Goal: Task Accomplishment & Management: Manage account settings

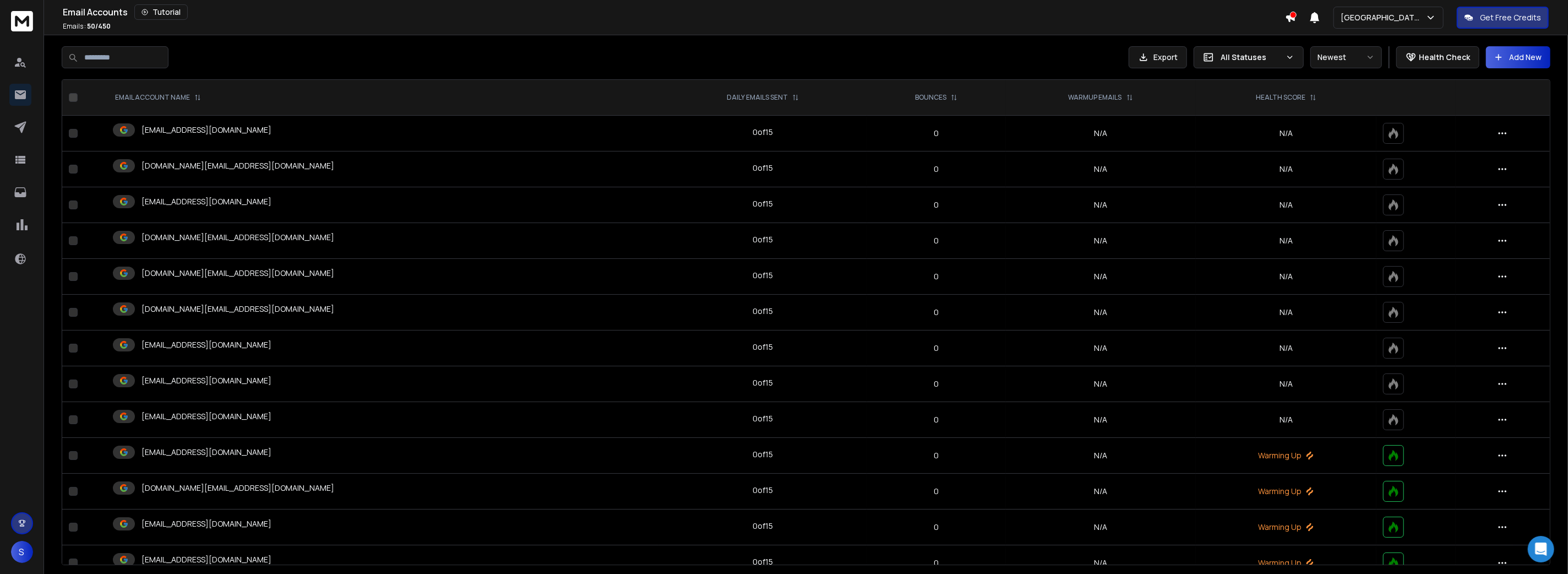
click at [74, 131] on button "button" at bounding box center [73, 133] width 9 height 9
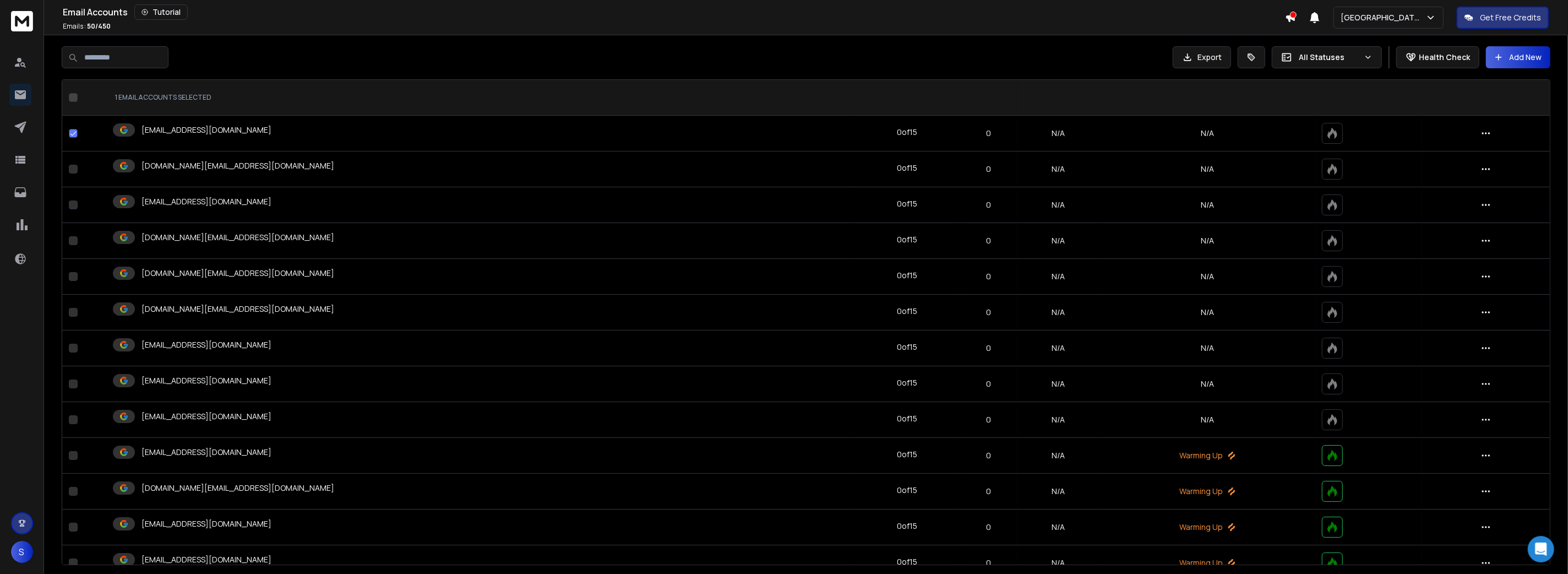
click at [74, 168] on button "button" at bounding box center [73, 169] width 9 height 9
click at [74, 200] on button "button" at bounding box center [73, 204] width 9 height 9
click at [72, 238] on button "button" at bounding box center [73, 240] width 9 height 9
click at [74, 276] on button "button" at bounding box center [73, 276] width 9 height 9
click at [72, 310] on button "button" at bounding box center [73, 312] width 9 height 9
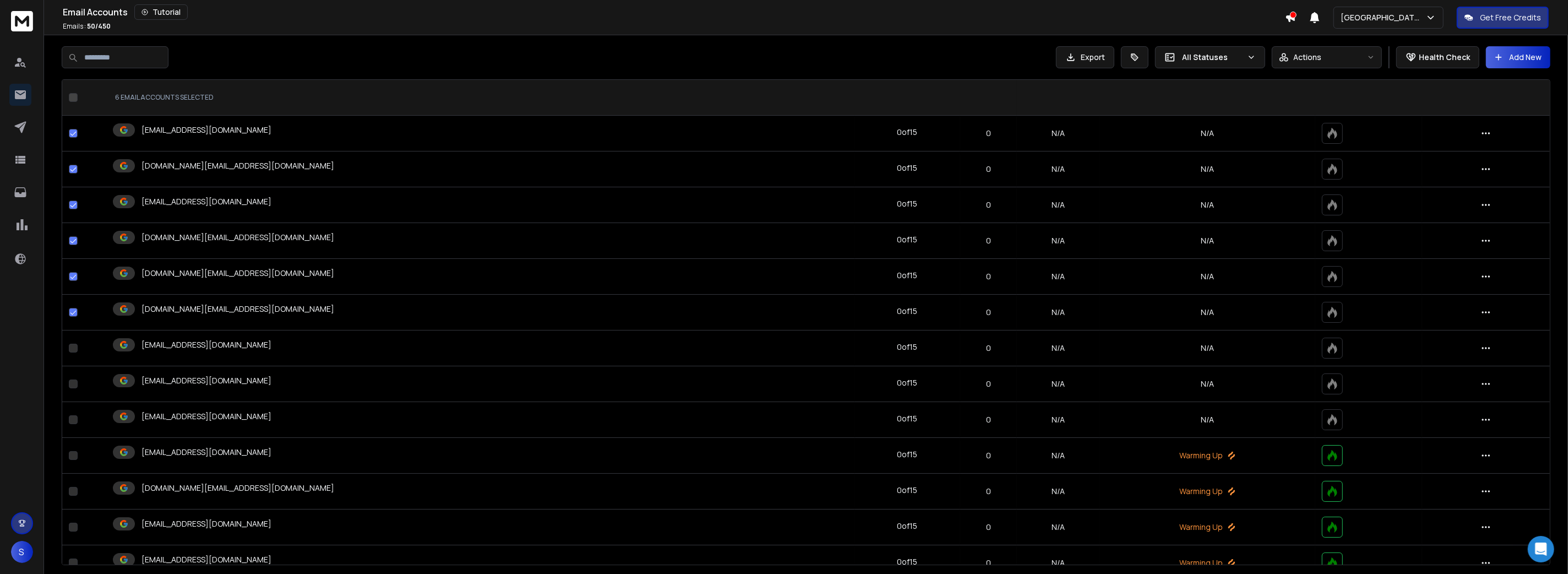
click at [72, 346] on button "button" at bounding box center [73, 348] width 9 height 9
click at [72, 383] on button "button" at bounding box center [73, 383] width 9 height 9
click at [74, 419] on button "button" at bounding box center [73, 419] width 9 height 9
click at [1360, 57] on div "Actions" at bounding box center [1320, 57] width 84 height 11
click at [1319, 115] on div "Enable Warmup" at bounding box center [1330, 118] width 74 height 12
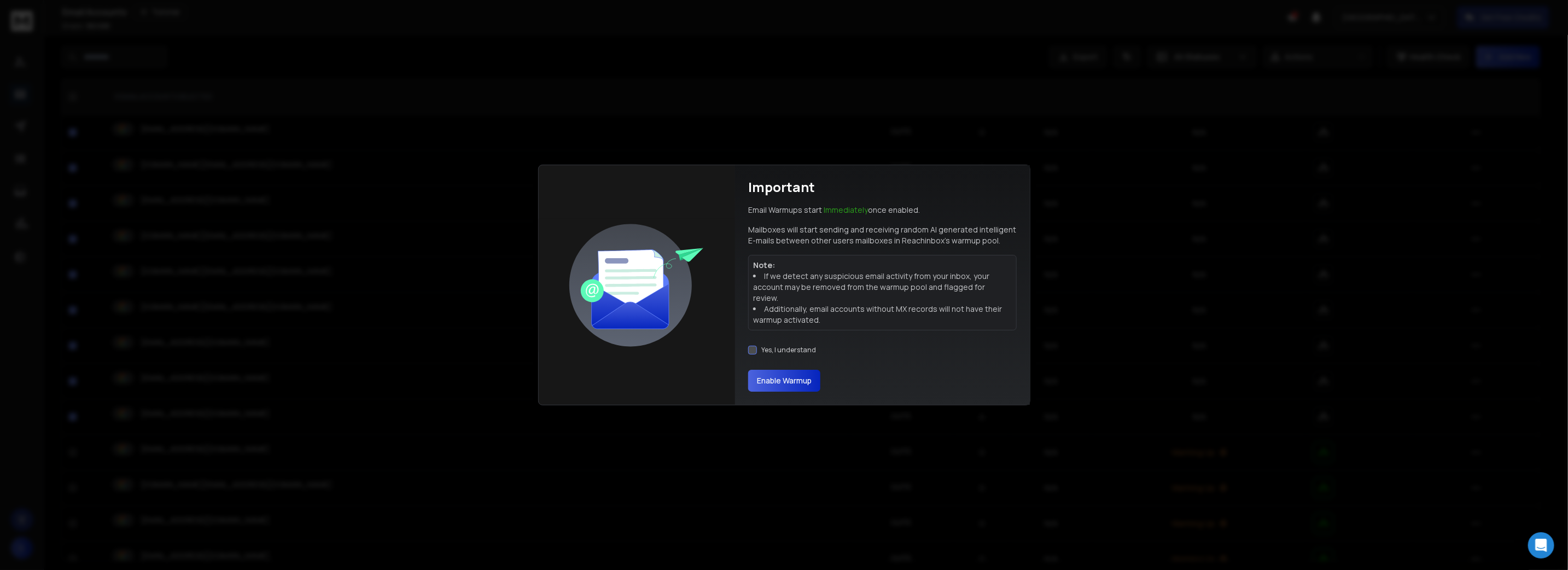
click at [752, 346] on button "Yes, I understand" at bounding box center [752, 350] width 9 height 9
click at [777, 376] on button "Enable Warmup" at bounding box center [784, 381] width 72 height 22
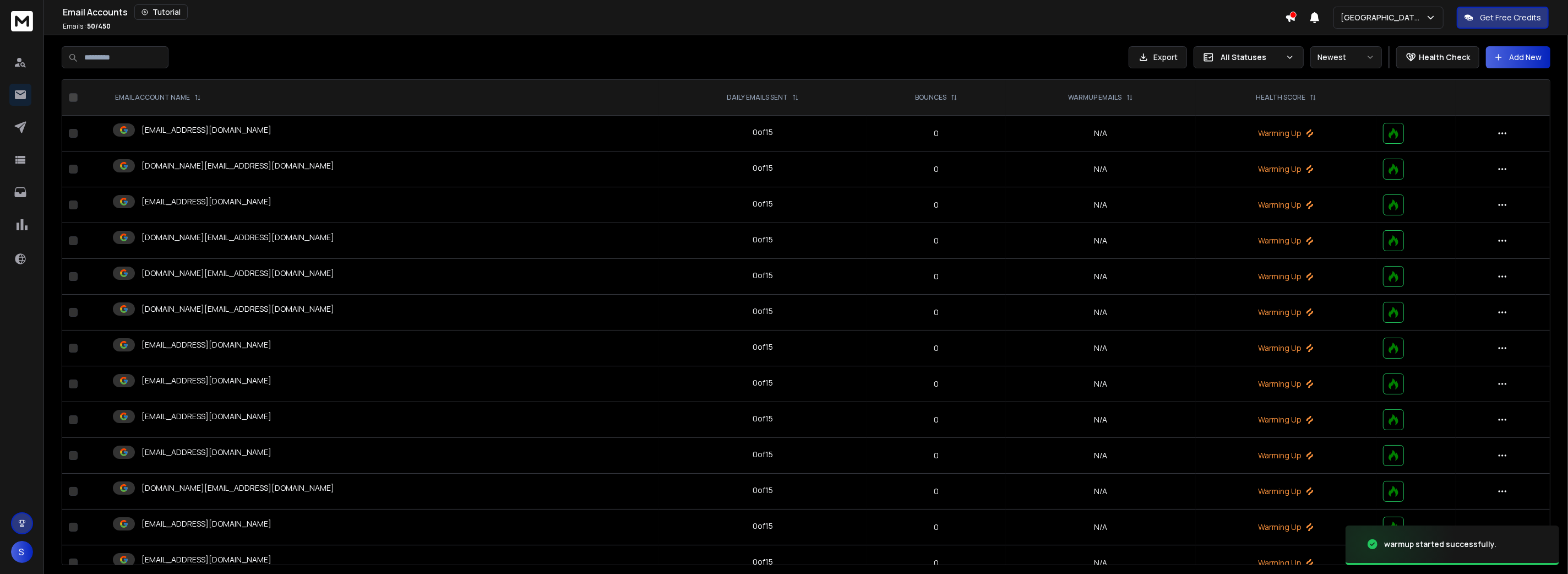
click at [70, 134] on button "button" at bounding box center [73, 133] width 9 height 9
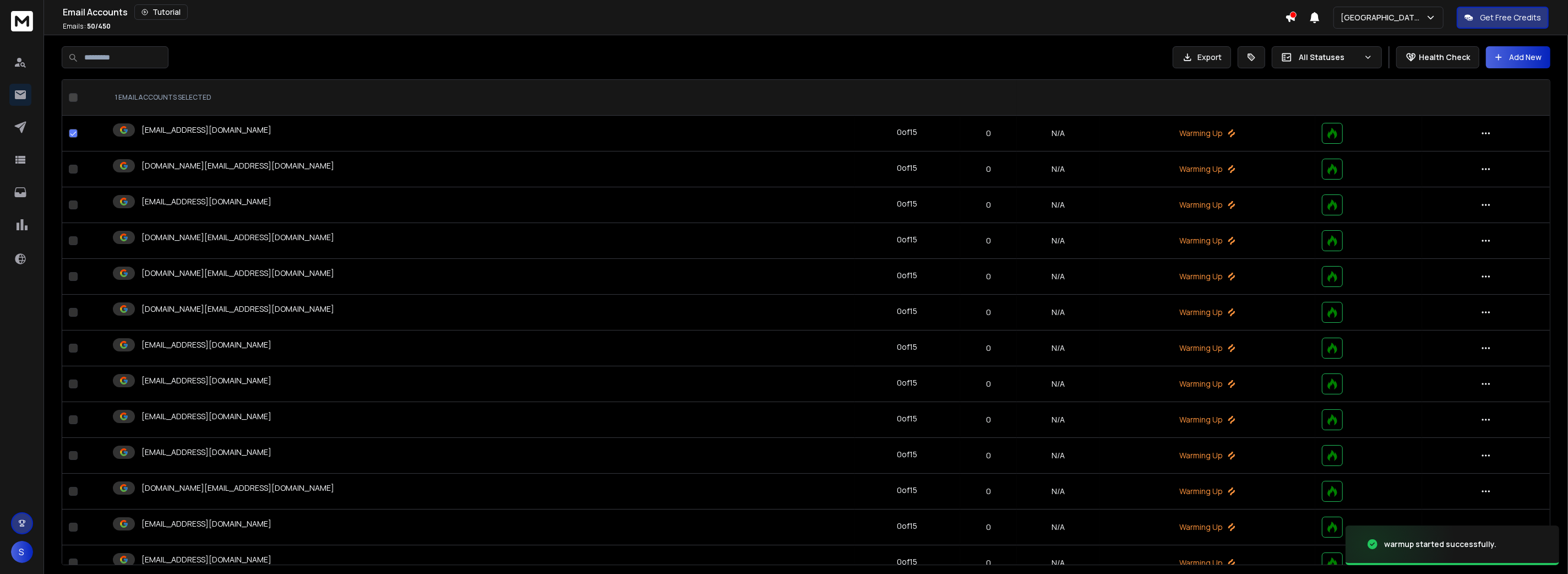
click at [73, 168] on button "button" at bounding box center [73, 169] width 9 height 9
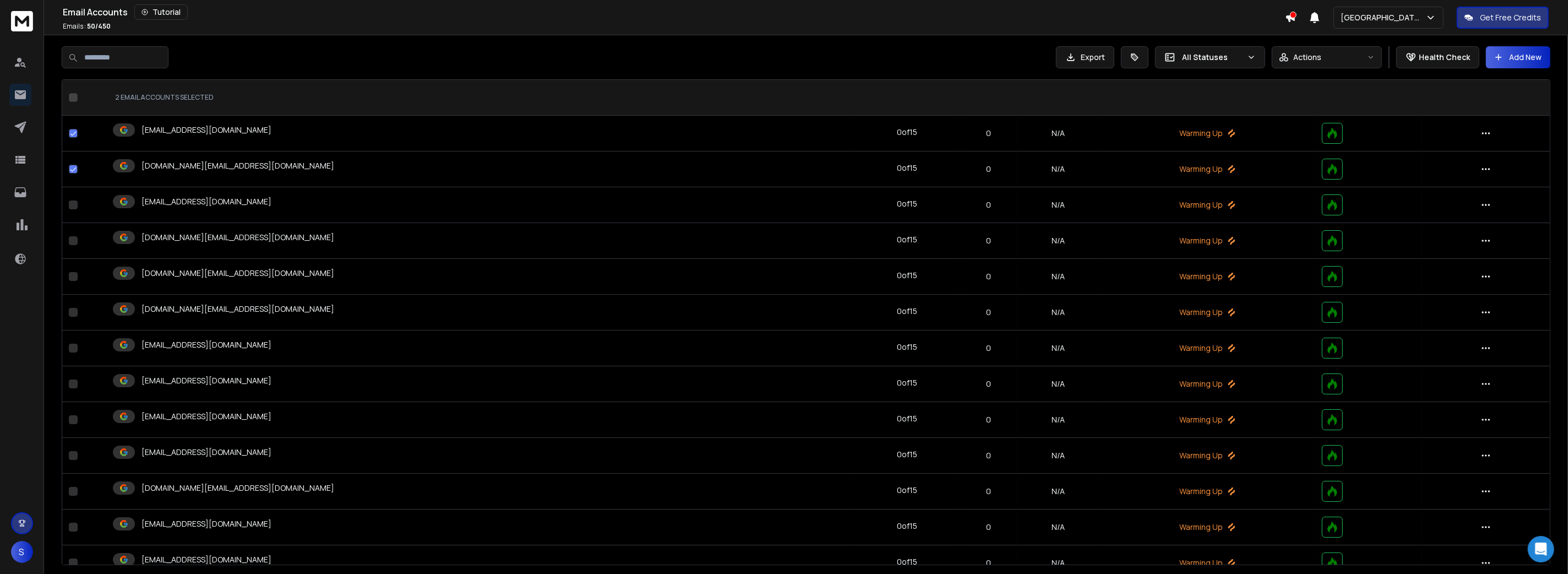
click at [70, 208] on button "button" at bounding box center [73, 204] width 9 height 9
click at [74, 243] on button "button" at bounding box center [73, 240] width 9 height 9
click at [73, 275] on button "button" at bounding box center [73, 276] width 9 height 9
click at [72, 310] on button "button" at bounding box center [73, 312] width 9 height 9
click at [74, 346] on button "button" at bounding box center [73, 348] width 9 height 9
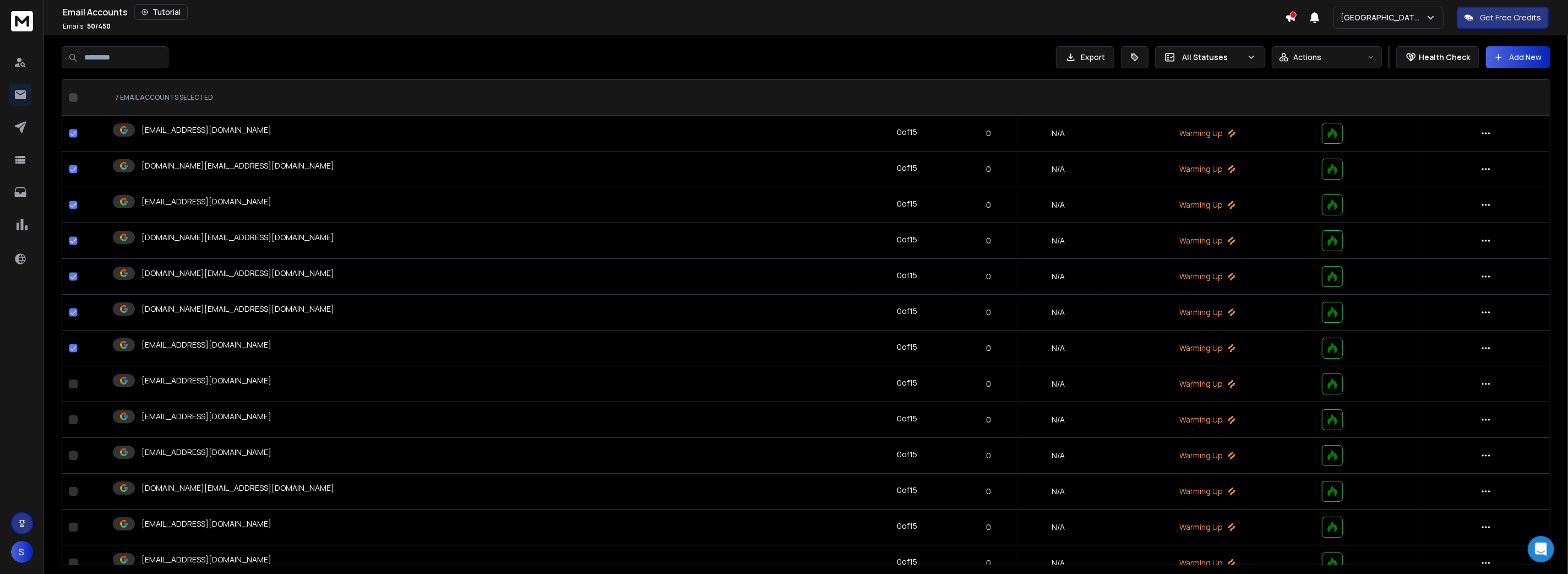
click at [74, 381] on button "button" at bounding box center [73, 383] width 9 height 9
click at [74, 419] on button "button" at bounding box center [73, 419] width 9 height 9
click at [70, 452] on button "button" at bounding box center [73, 455] width 9 height 9
click at [1330, 55] on div "Actions" at bounding box center [1320, 57] width 84 height 11
click at [1319, 81] on div "Bulk Edit" at bounding box center [1316, 81] width 47 height 11
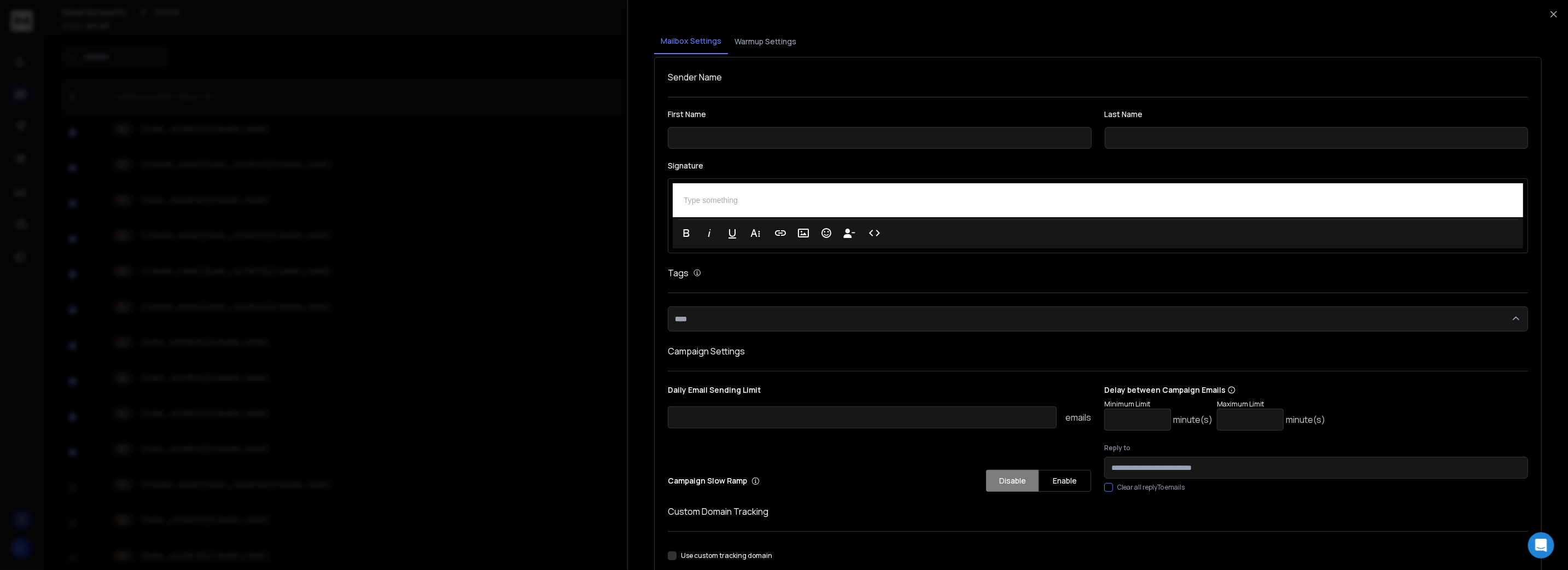
click at [771, 44] on button "Warmup Settings" at bounding box center [766, 42] width 75 height 24
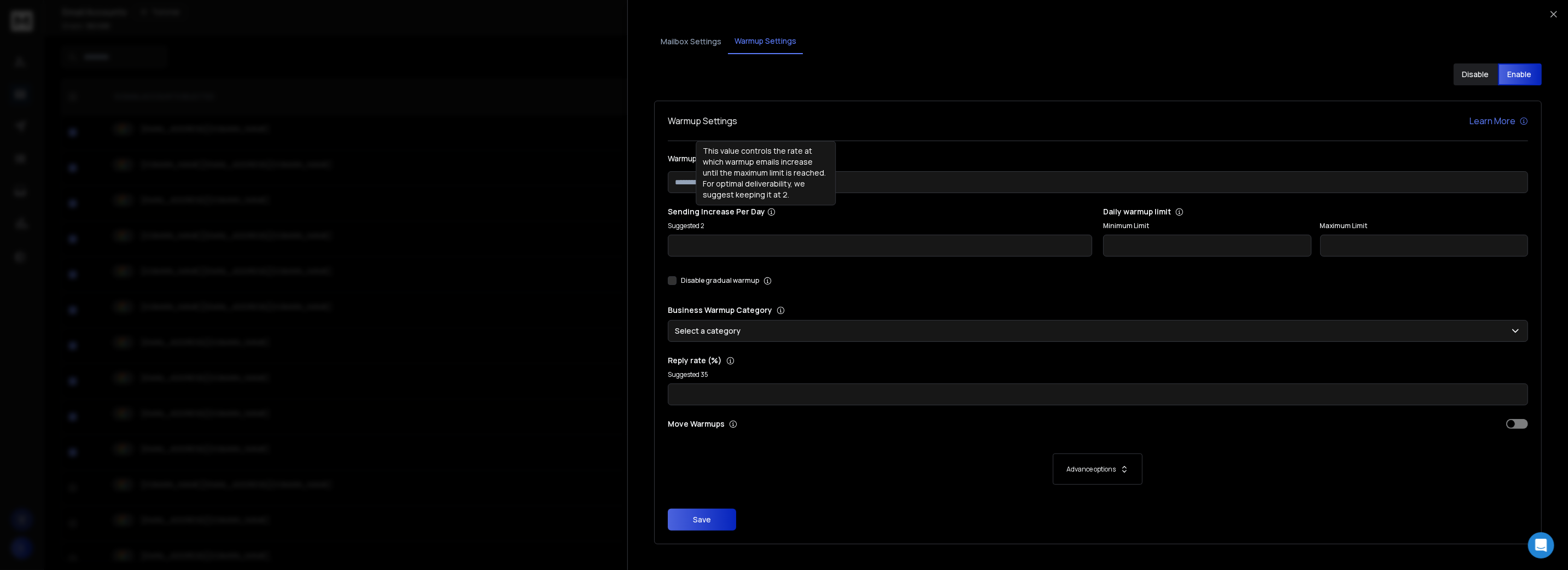
click at [735, 250] on input "number" at bounding box center [880, 245] width 425 height 22
type input "*"
click at [1113, 244] on input "number" at bounding box center [1207, 245] width 208 height 22
type input "**"
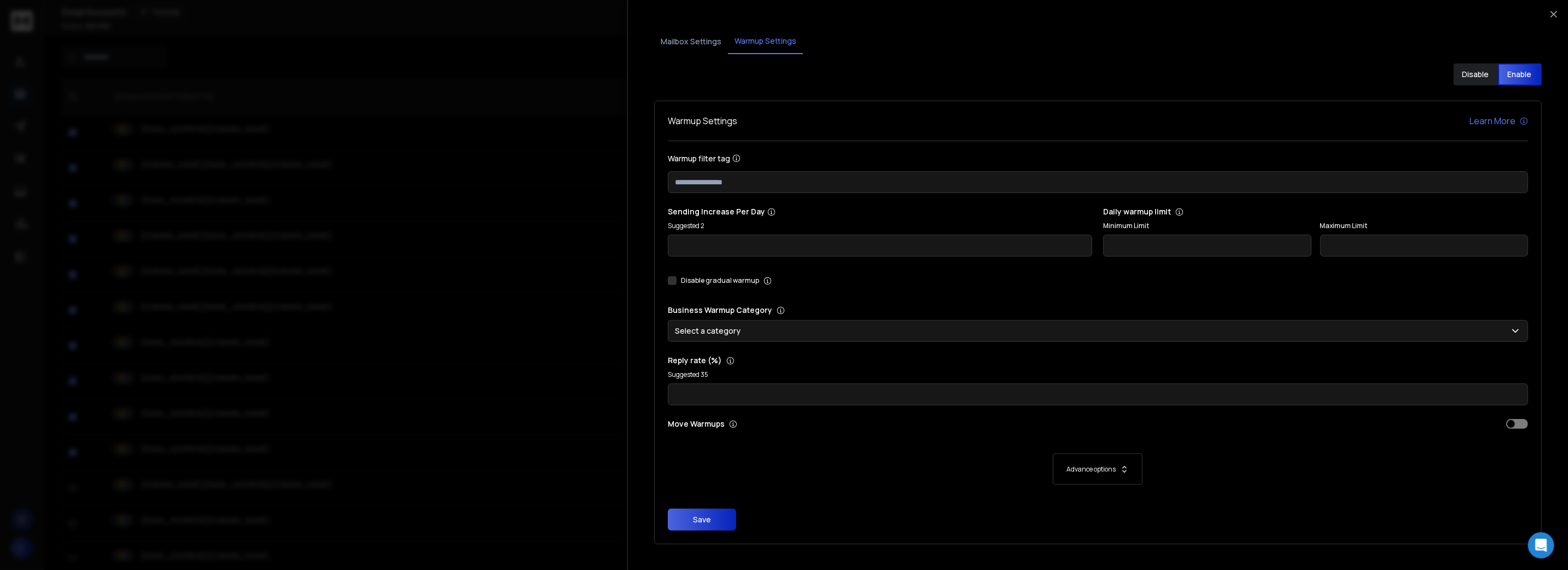
click at [730, 395] on input "number" at bounding box center [1097, 394] width 860 height 22
type input "**"
click at [1520, 425] on button "button" at bounding box center [1517, 424] width 22 height 10
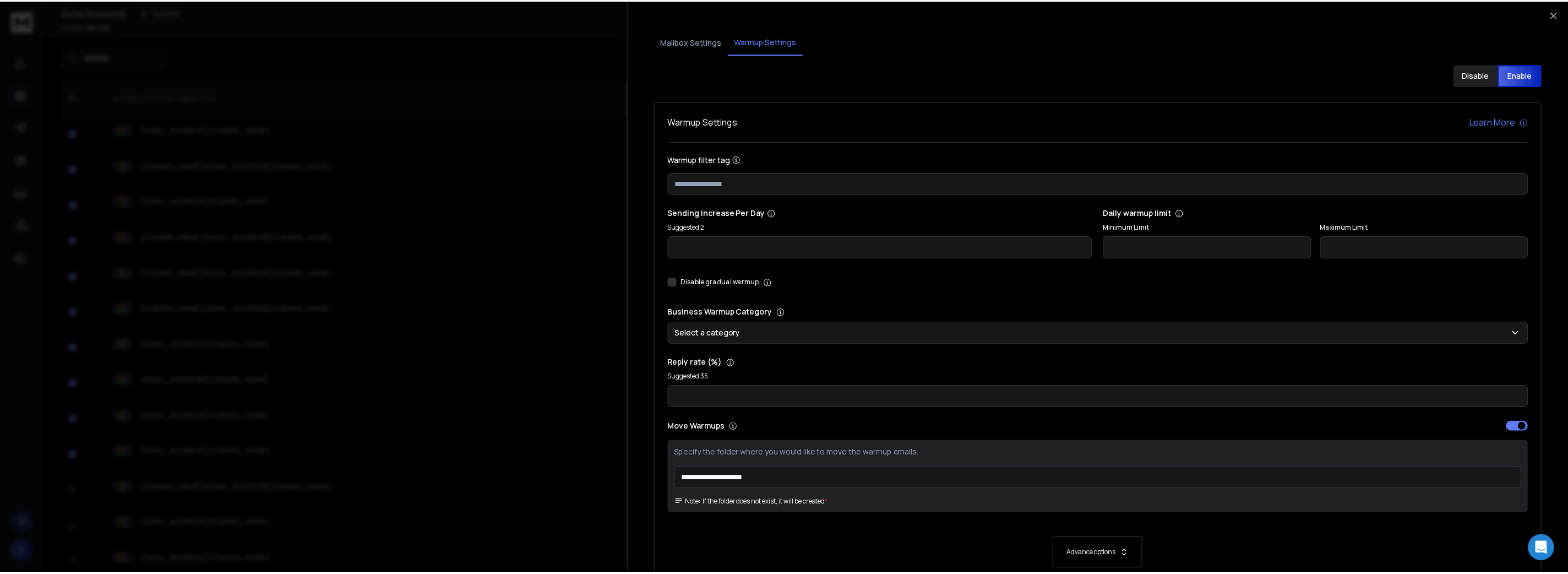
scroll to position [86, 0]
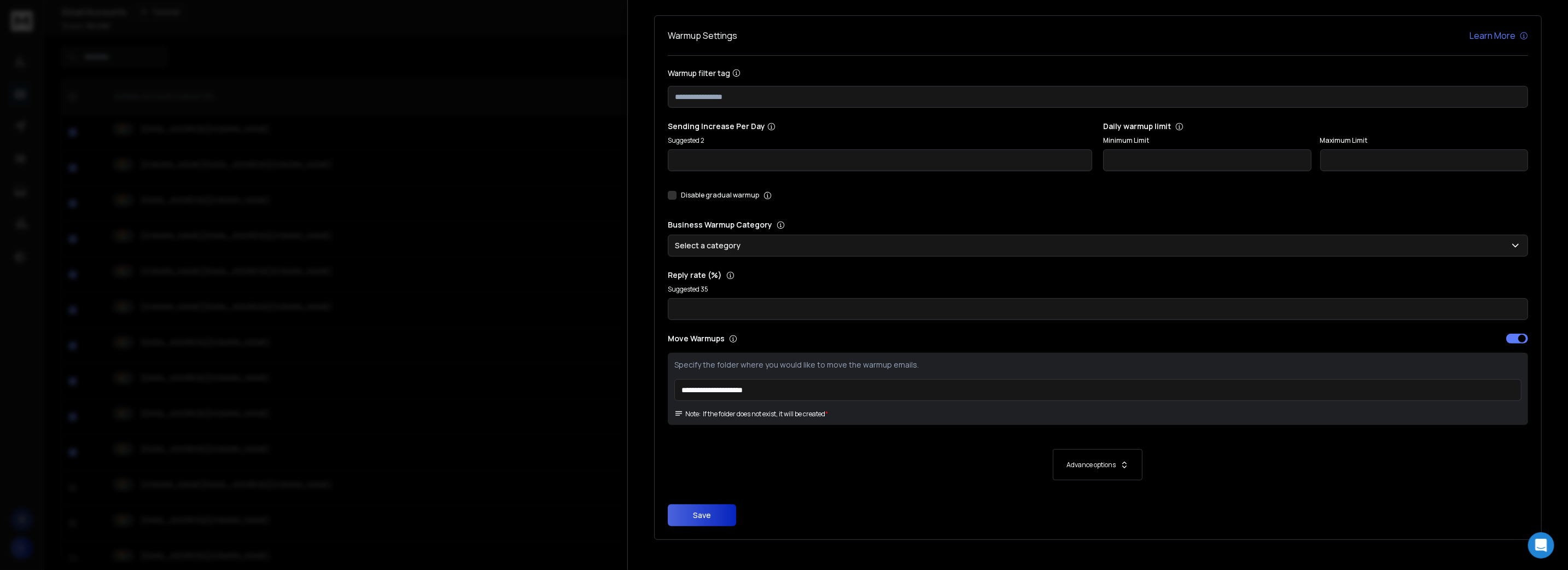
click at [733, 510] on button "Save" at bounding box center [702, 515] width 68 height 22
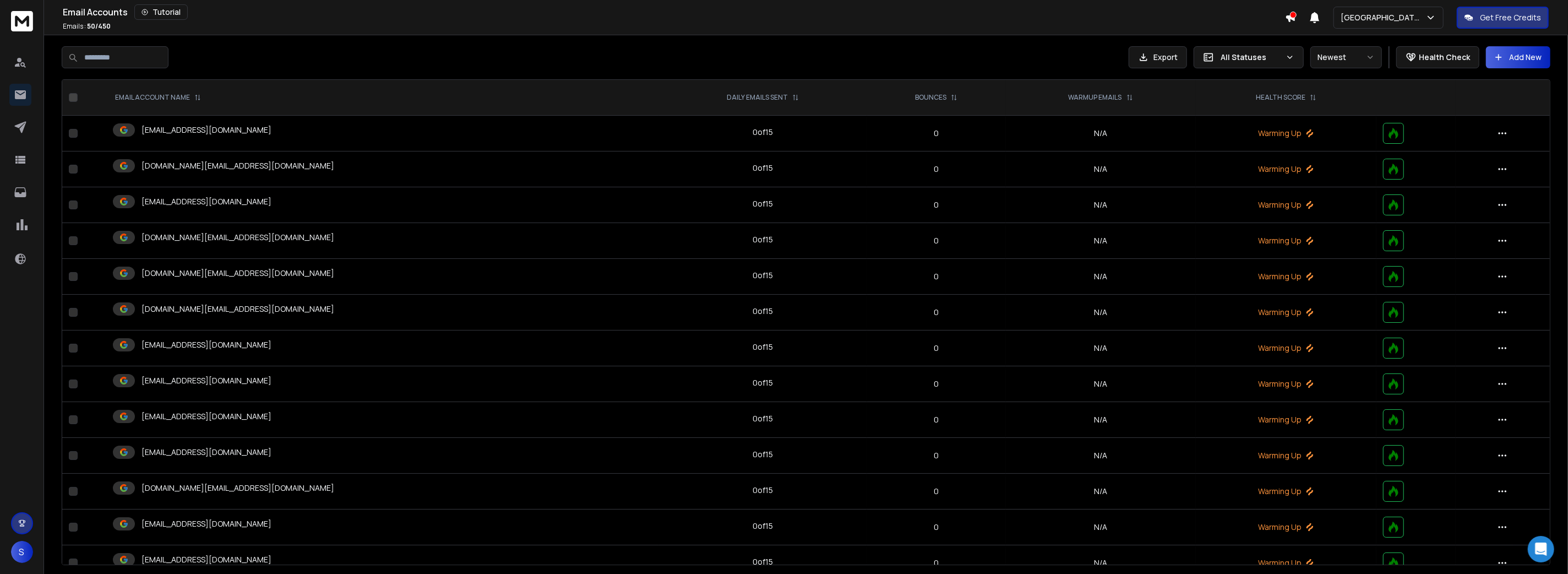
click at [803, 173] on td "0 of 15" at bounding box center [763, 166] width 208 height 28
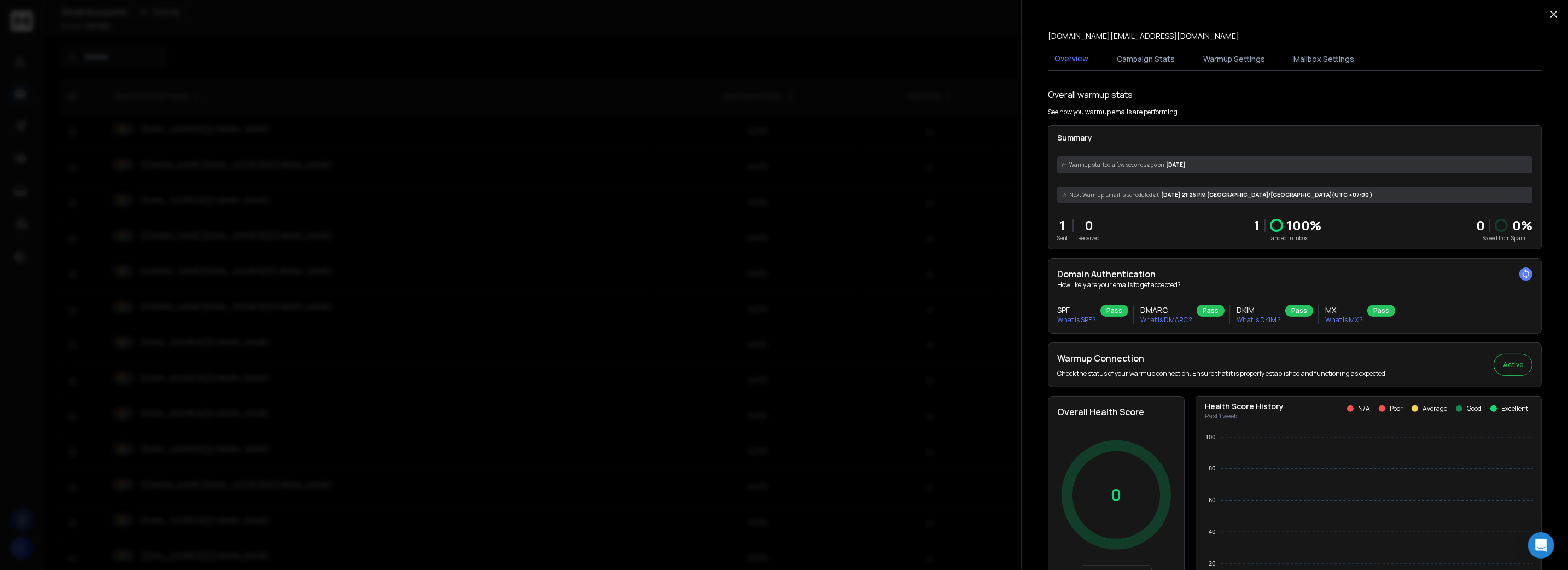
click at [1551, 12] on icon "button" at bounding box center [1554, 14] width 6 height 6
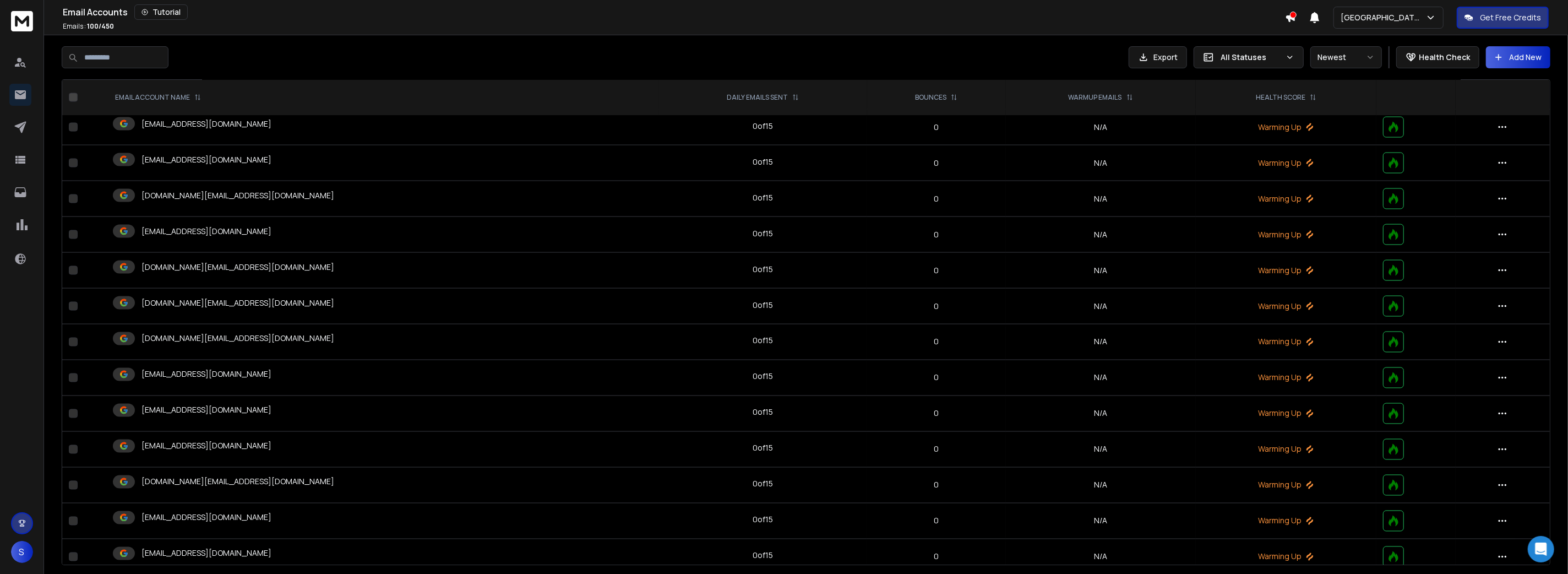
scroll to position [2186, 0]
click at [708, 438] on td "0 of 15" at bounding box center [763, 448] width 208 height 28
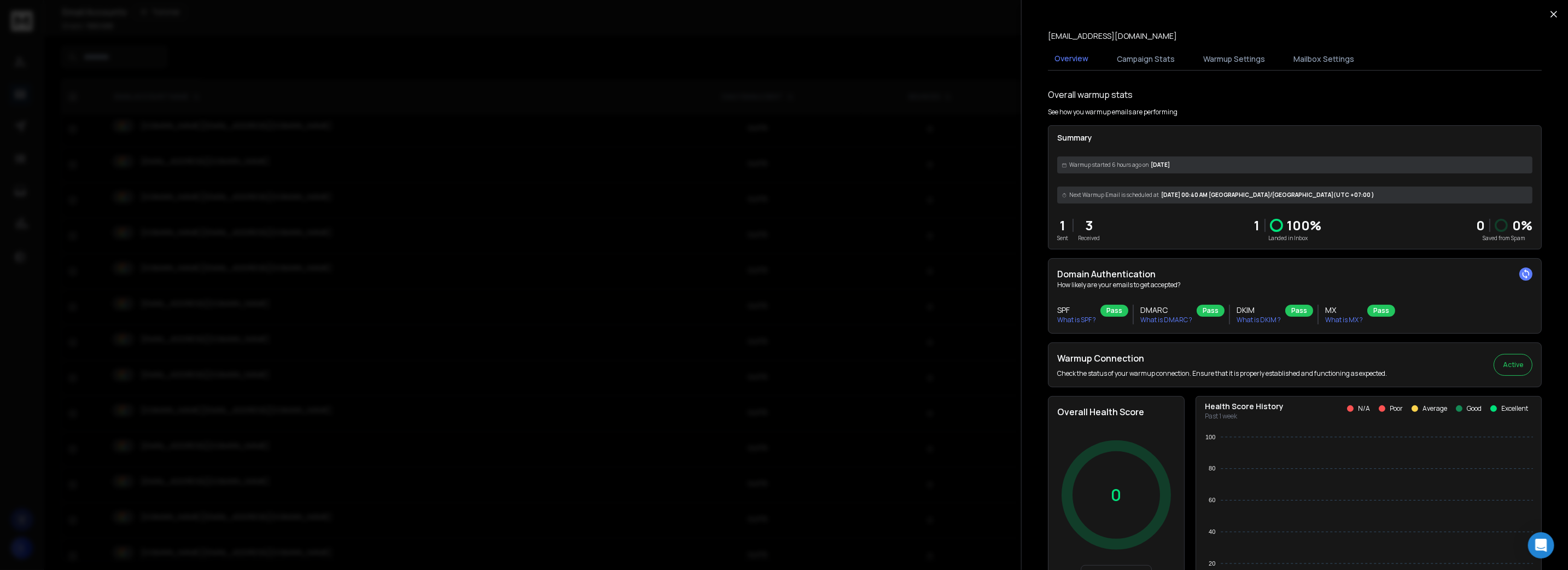
click at [1551, 14] on icon "button" at bounding box center [1554, 14] width 6 height 6
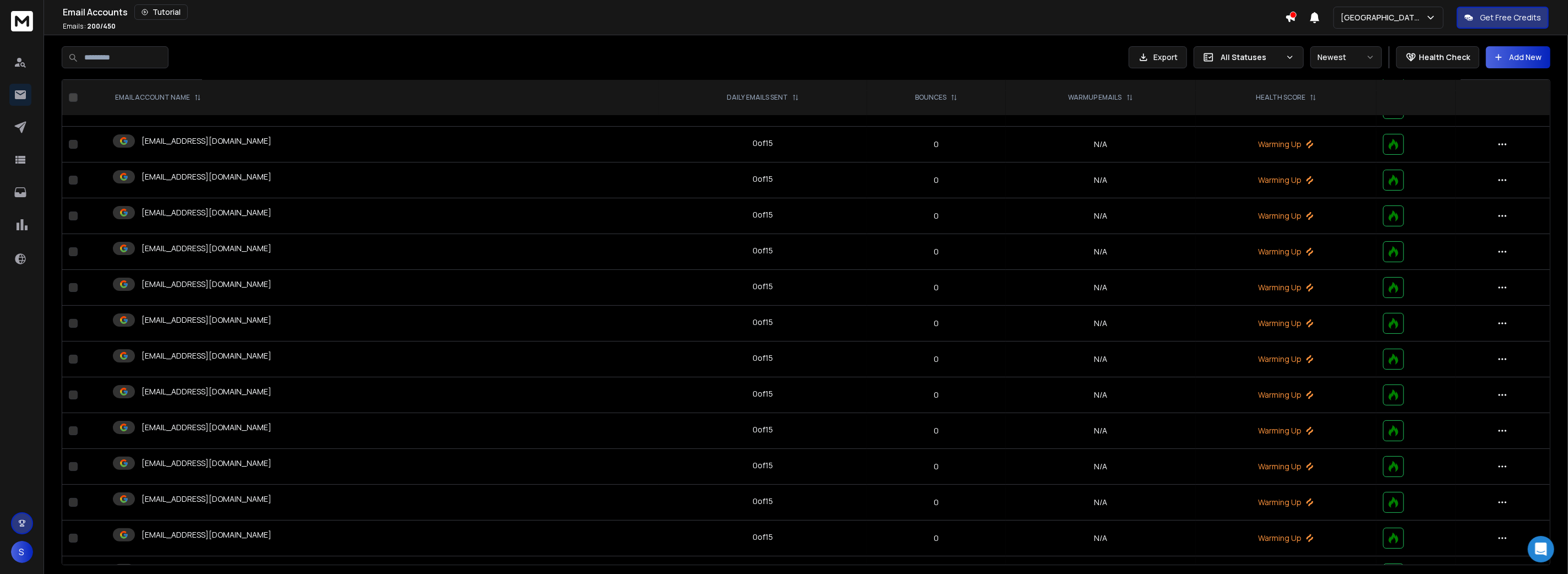
scroll to position [5547, 0]
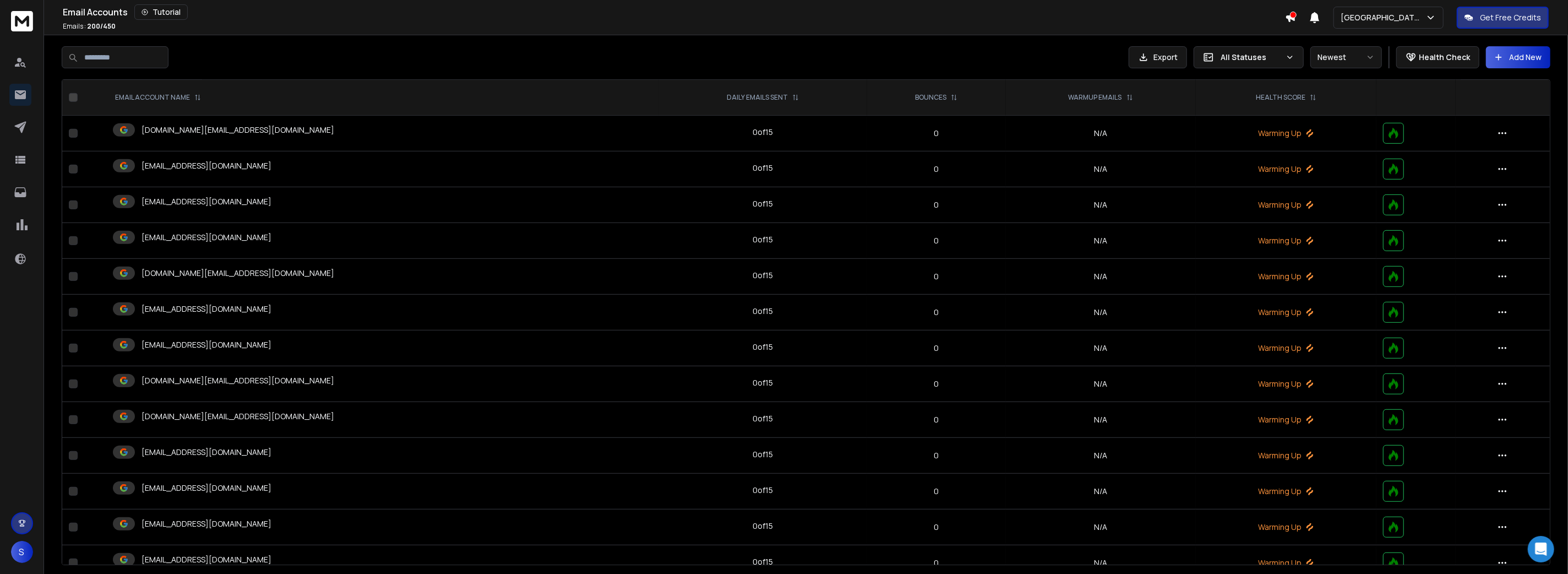
click at [705, 474] on td "0 of 15" at bounding box center [763, 488] width 208 height 28
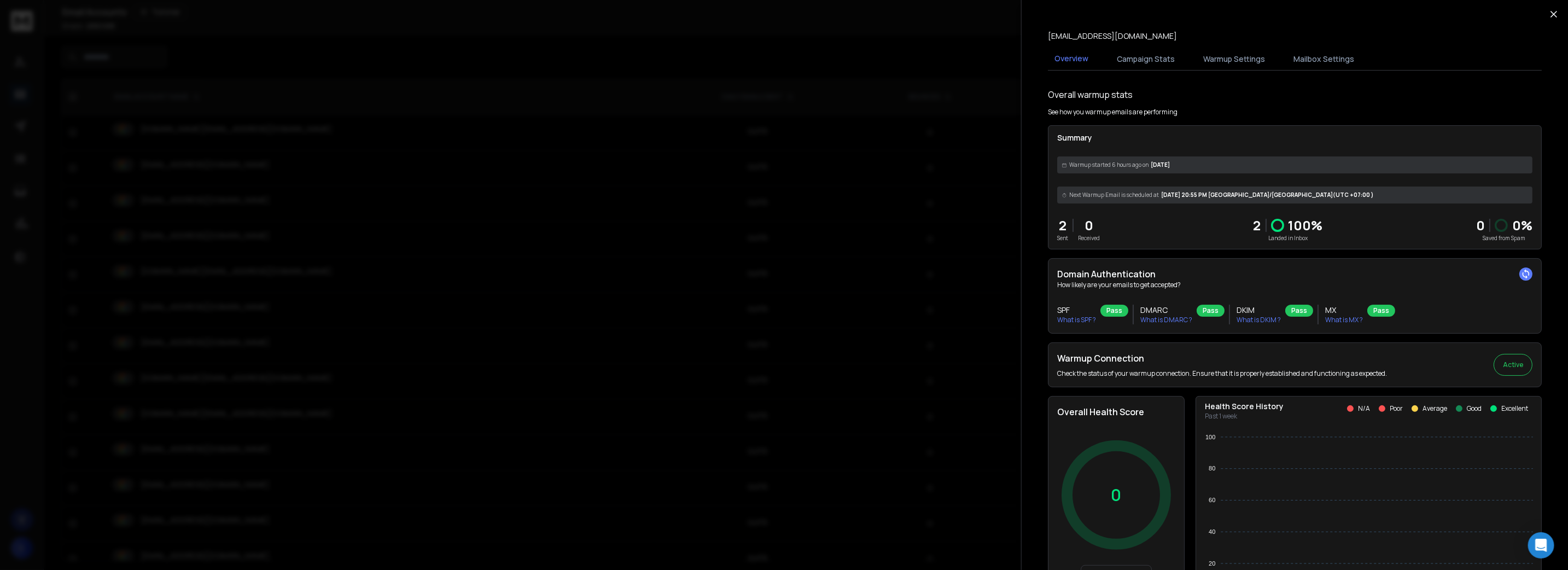
click at [1551, 17] on icon "button" at bounding box center [1554, 14] width 11 height 11
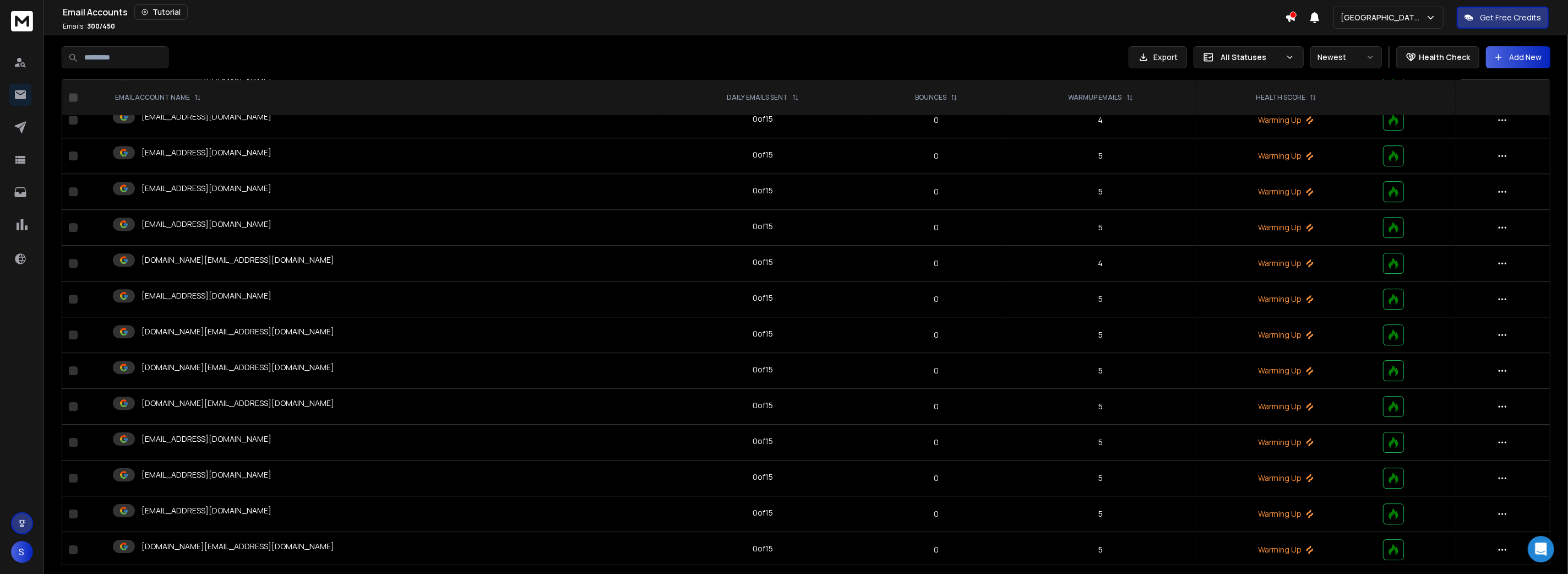
scroll to position [8632, 0]
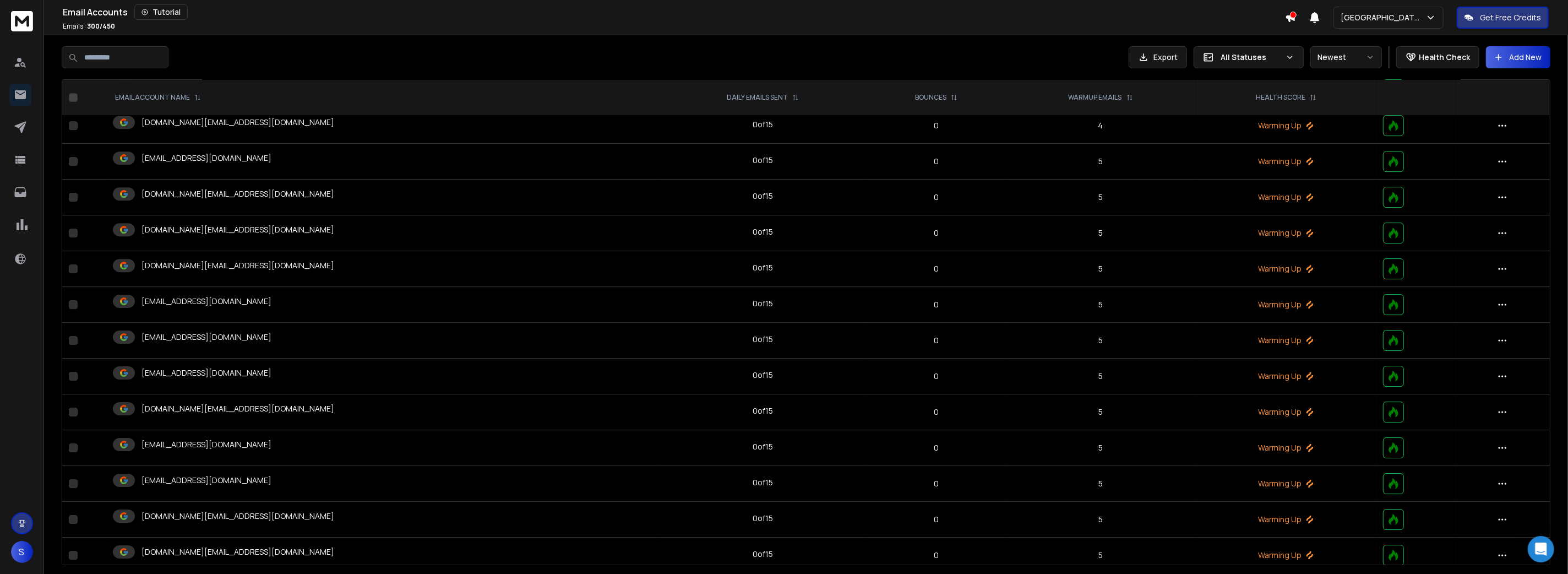
click at [738, 537] on td "0 of 15" at bounding box center [763, 551] width 208 height 28
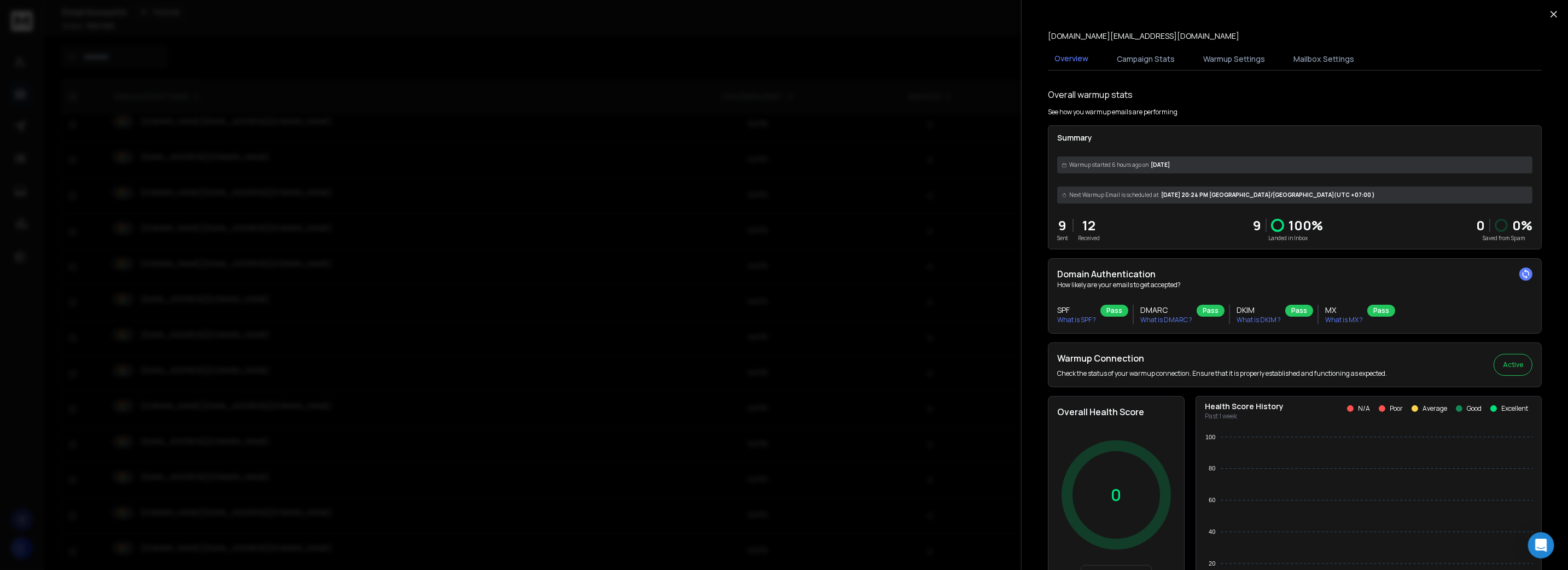
drag, startPoint x: 1552, startPoint y: 15, endPoint x: 1246, endPoint y: 223, distance: 370.0
click at [1552, 13] on icon "button" at bounding box center [1554, 14] width 11 height 11
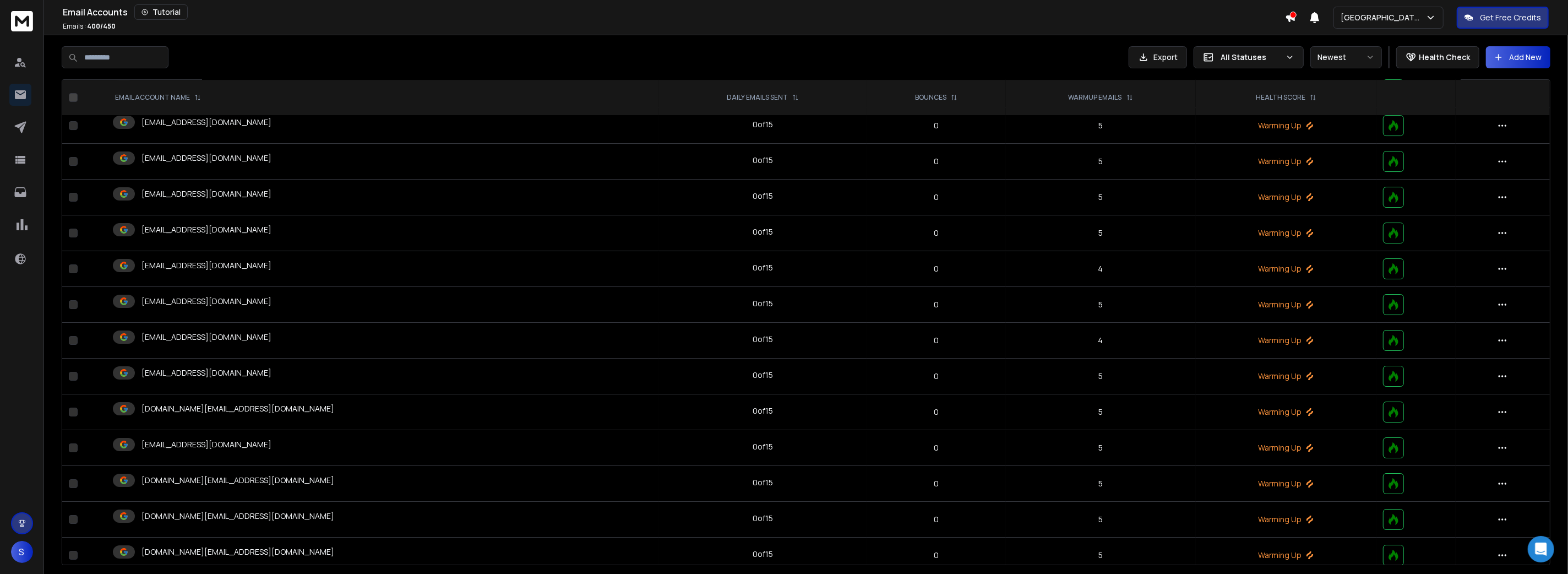
scroll to position [13845, 0]
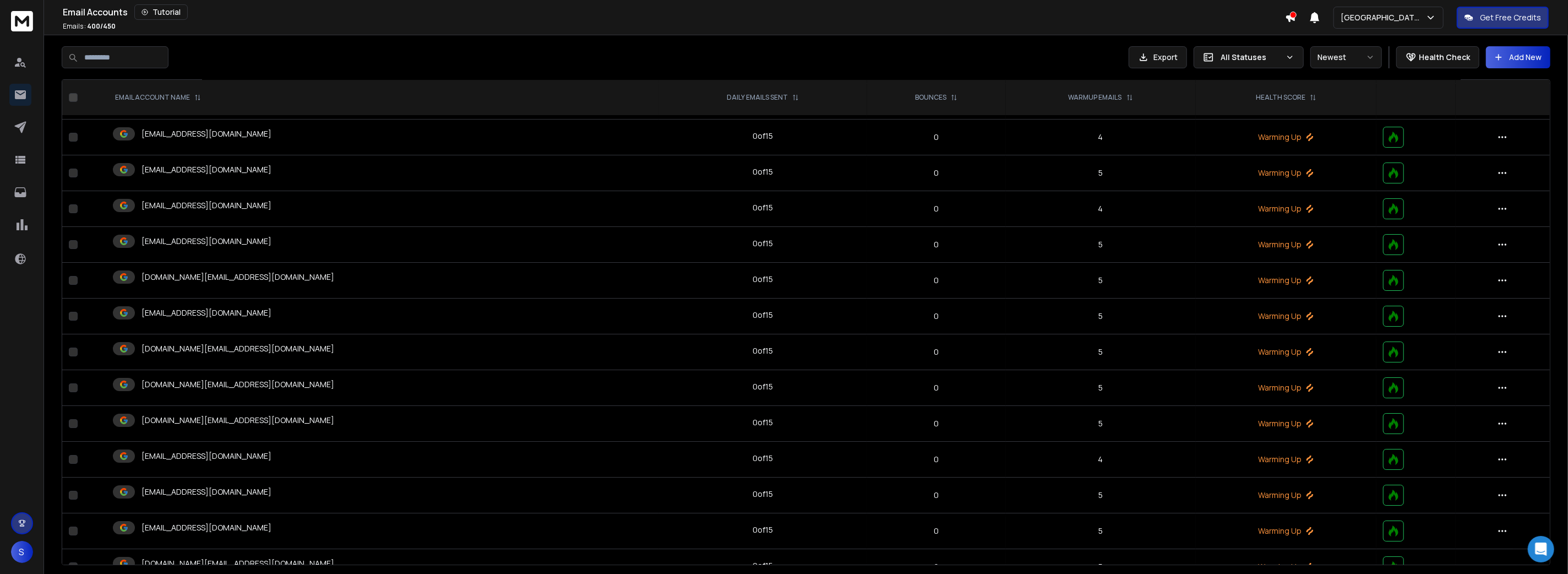
click at [764, 560] on div "0 of 15" at bounding box center [762, 565] width 20 height 11
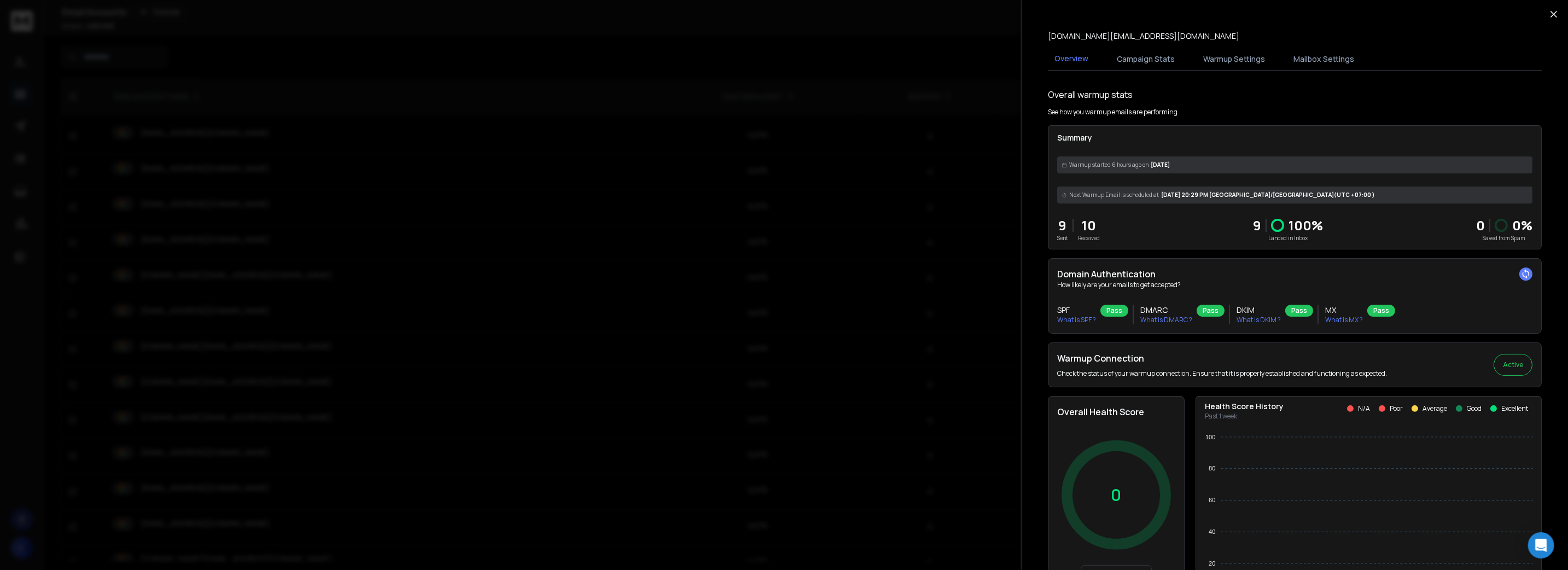
click at [1551, 15] on icon "button" at bounding box center [1554, 14] width 6 height 6
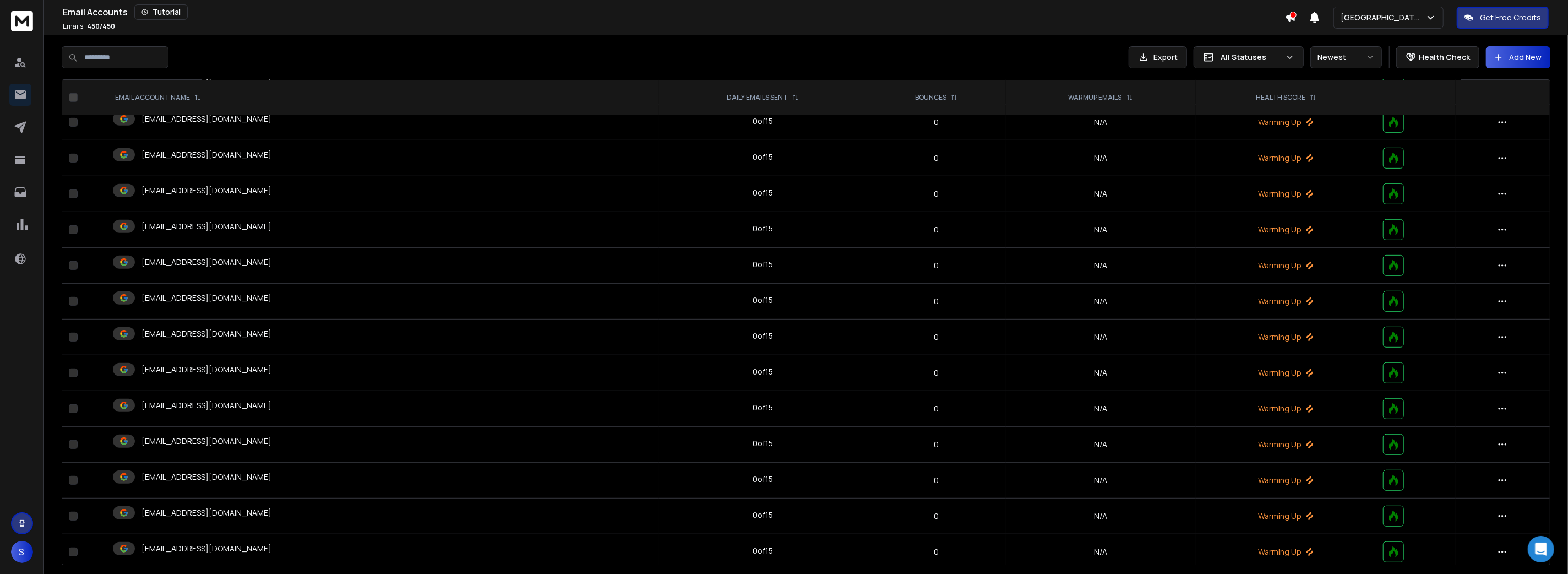
scroll to position [0, 0]
